Goal: Navigation & Orientation: Find specific page/section

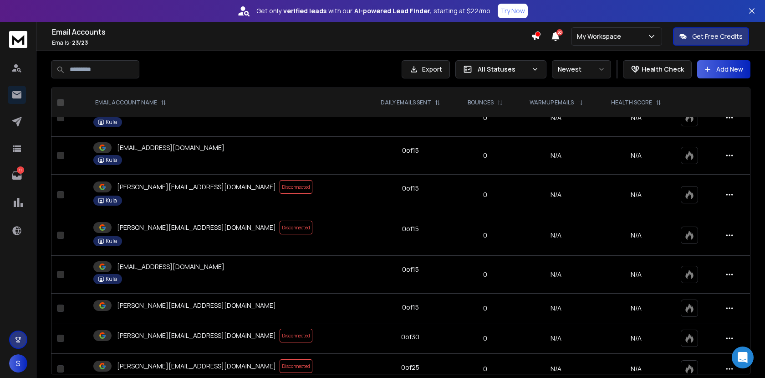
scroll to position [567, 0]
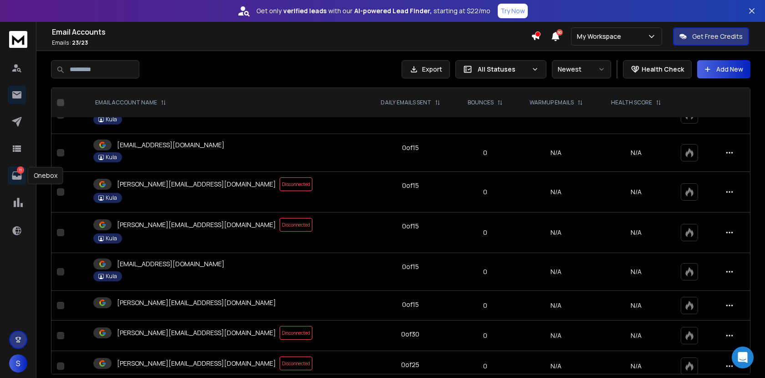
click at [22, 178] on link "11" at bounding box center [17, 175] width 18 height 18
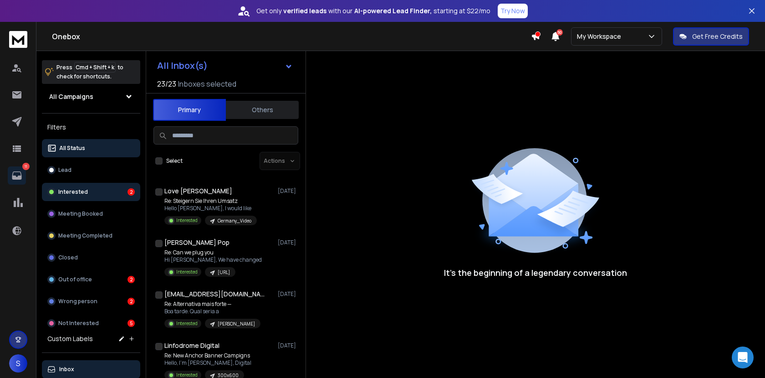
click at [72, 184] on button "Interested 2" at bounding box center [91, 192] width 98 height 18
click at [18, 93] on icon at bounding box center [16, 94] width 9 height 7
